Goal: Find contact information: Find contact information

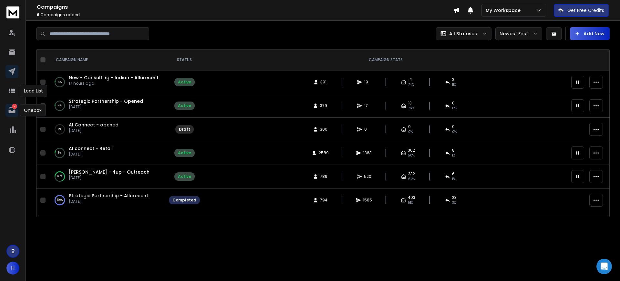
click at [12, 108] on icon at bounding box center [12, 110] width 8 height 8
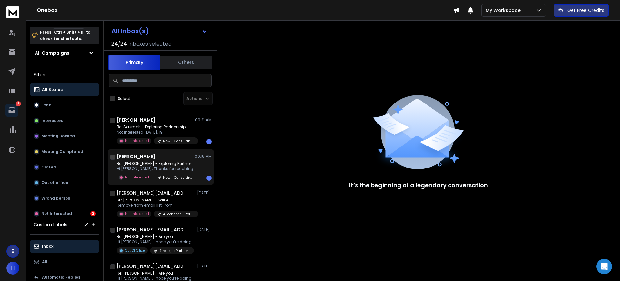
click at [154, 171] on p "Hi Stephen, Thanks for reaching" at bounding box center [156, 168] width 78 height 5
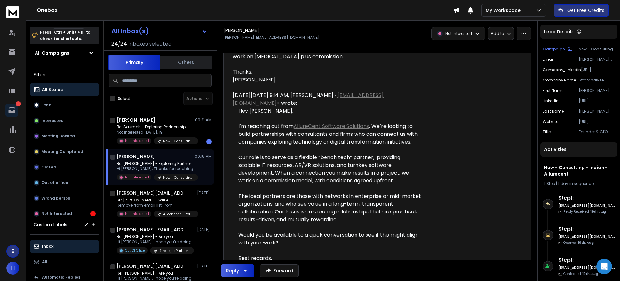
scroll to position [81, 0]
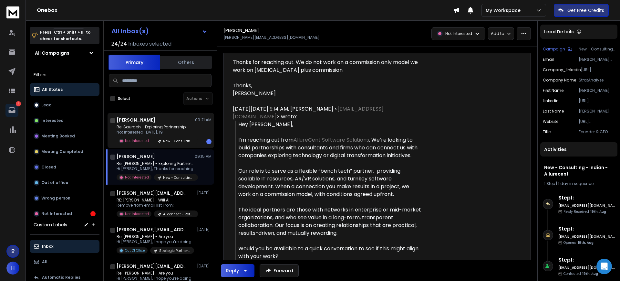
click at [125, 125] on p "Re: Saurabh - Exploring Partnership" at bounding box center [156, 126] width 78 height 5
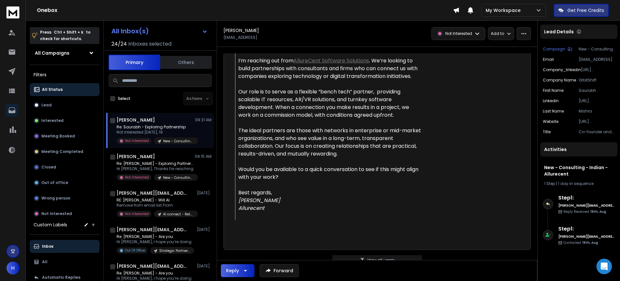
scroll to position [142, 0]
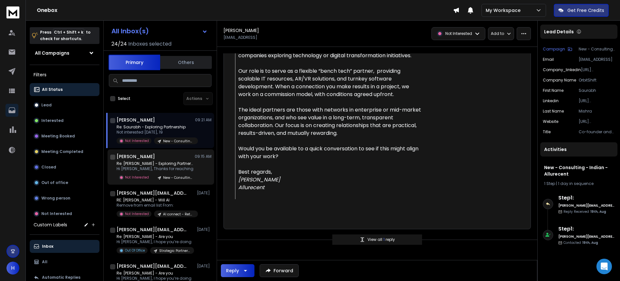
click at [135, 157] on h1 "Anupam Dasgupta" at bounding box center [136, 156] width 38 height 6
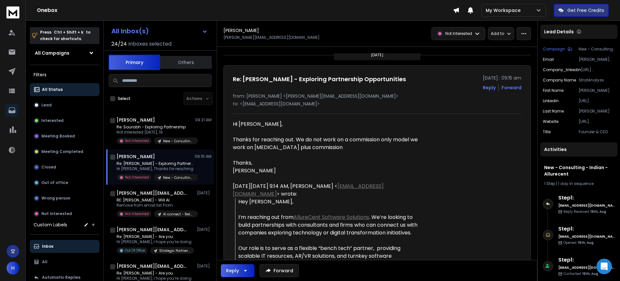
scroll to position [0, 0]
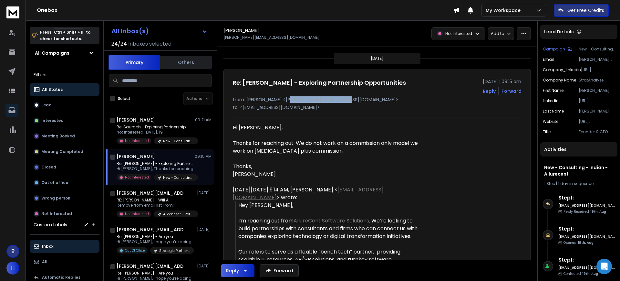
drag, startPoint x: 292, startPoint y: 98, endPoint x: 356, endPoint y: 102, distance: 63.8
click at [356, 102] on p "from: Anupam Dasgupta <anupam@stratanalyze.com>" at bounding box center [377, 99] width 289 height 6
copy p "anupam@stratanalyze.com"
